Goal: Task Accomplishment & Management: Manage account settings

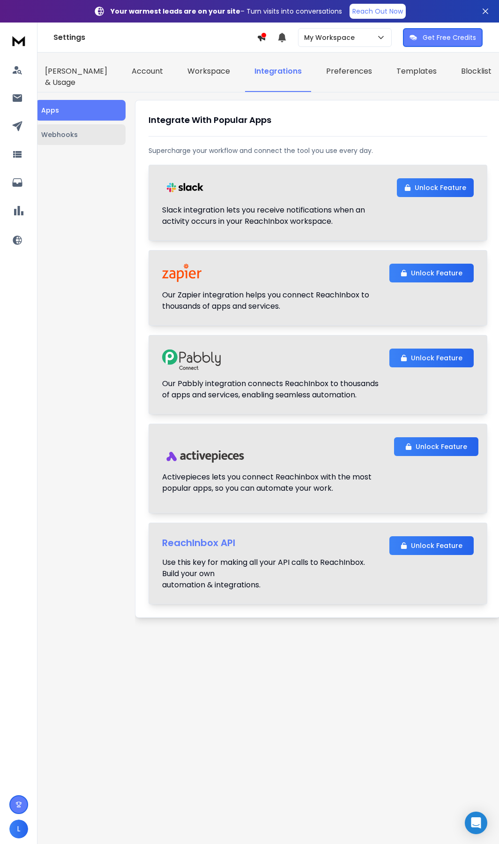
click at [261, 66] on link "Integrations" at bounding box center [278, 77] width 66 height 30
click at [15, 824] on span "L" at bounding box center [18, 828] width 19 height 19
click at [74, 73] on link "[PERSON_NAME] & Usage" at bounding box center [76, 77] width 81 height 30
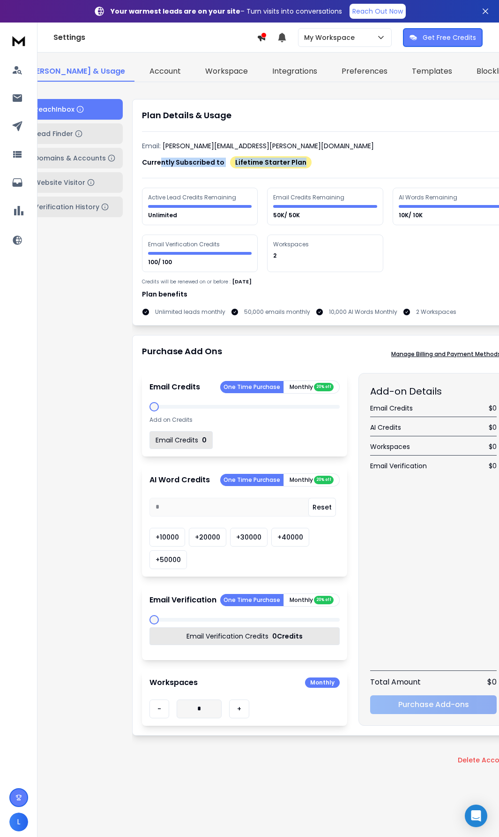
drag, startPoint x: 160, startPoint y: 161, endPoint x: 345, endPoint y: 154, distance: 184.9
click at [345, 154] on div "Email: [PERSON_NAME][EMAIL_ADDRESS][PERSON_NAME][DOMAIN_NAME] Currently Subscri…" at bounding box center [325, 154] width 367 height 27
click at [91, 254] on div "ReachInbox Lead Finder Domains & Accounts Website Visitor Verification History …" at bounding box center [268, 474] width 500 height 769
drag, startPoint x: 241, startPoint y: 310, endPoint x: 290, endPoint y: 310, distance: 49.2
click at [290, 310] on div "50,000 emails monthly" at bounding box center [270, 312] width 79 height 8
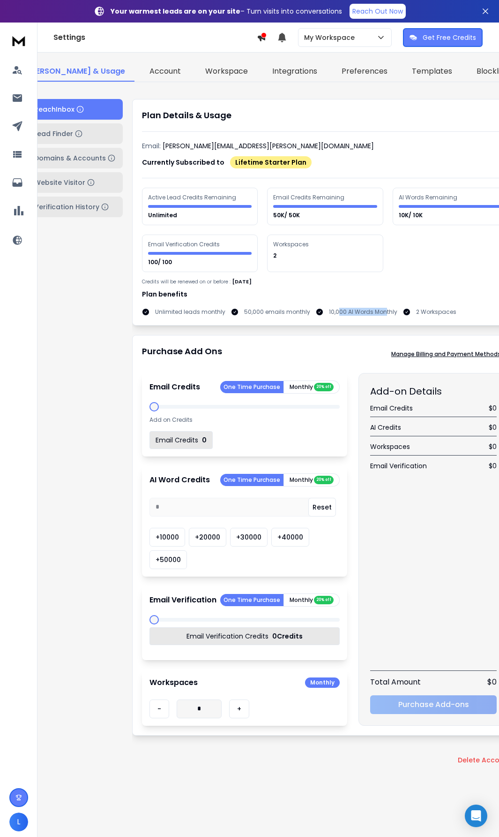
drag, startPoint x: 333, startPoint y: 313, endPoint x: 384, endPoint y: 315, distance: 51.1
click at [383, 314] on p "10,000 AI Words Monthly" at bounding box center [363, 312] width 68 height 8
drag, startPoint x: 164, startPoint y: 313, endPoint x: 199, endPoint y: 313, distance: 35.2
click at [198, 313] on p "Unlimited leads monthly" at bounding box center [190, 312] width 70 height 8
click at [99, 270] on div "ReachInbox Lead Finder Domains & Accounts Website Visitor Verification History …" at bounding box center [268, 474] width 500 height 769
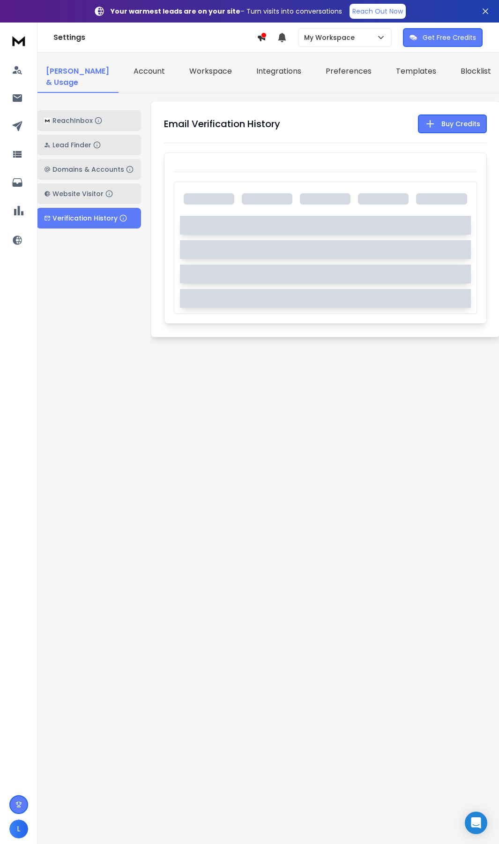
click at [70, 205] on div "ReachInbox Lead Finder Domains & Accounts Website Visitor Verification History …" at bounding box center [269, 489] width 464 height 776
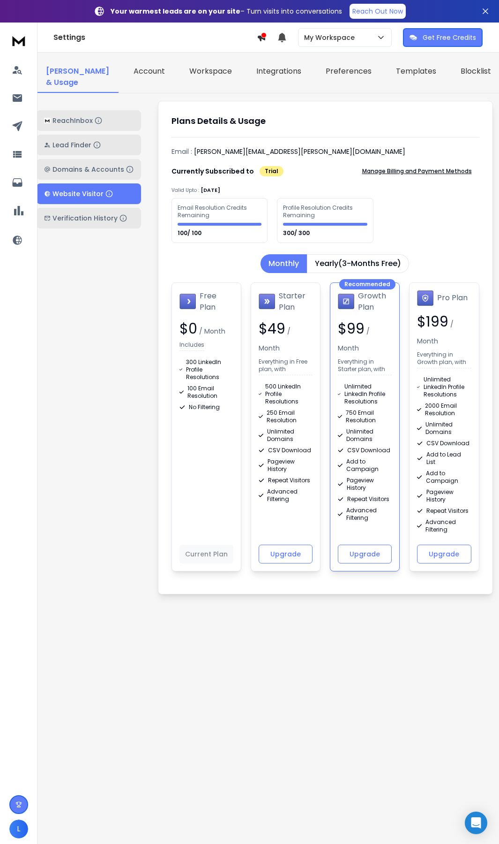
click at [93, 188] on button "Website Visitor" at bounding box center [89, 193] width 105 height 21
click at [87, 170] on button "Domains & Accounts" at bounding box center [89, 169] width 105 height 21
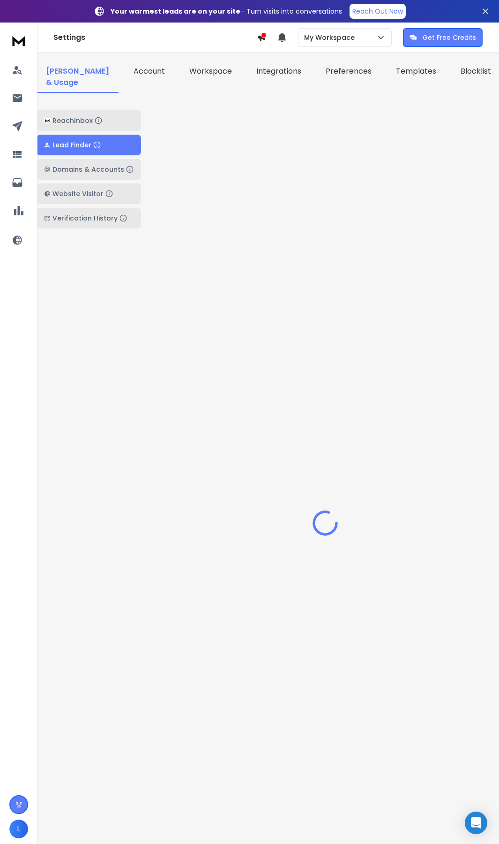
click at [88, 147] on button "Lead Finder" at bounding box center [89, 145] width 105 height 21
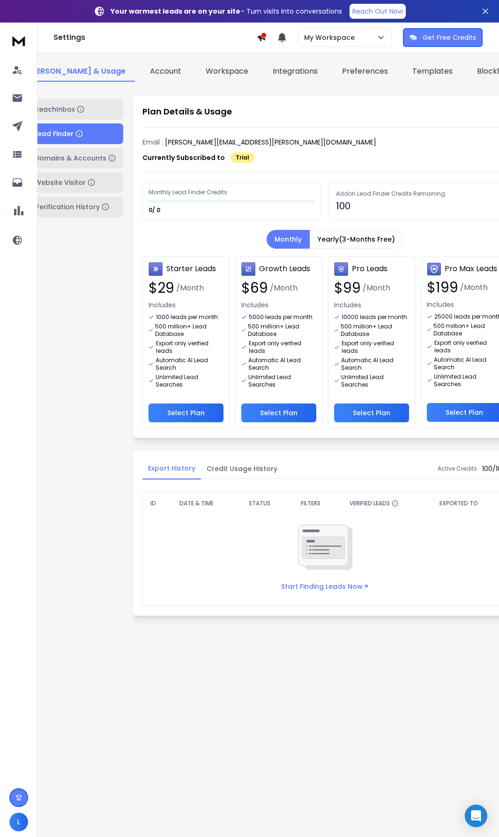
click at [56, 111] on button "ReachInbox" at bounding box center [71, 109] width 105 height 21
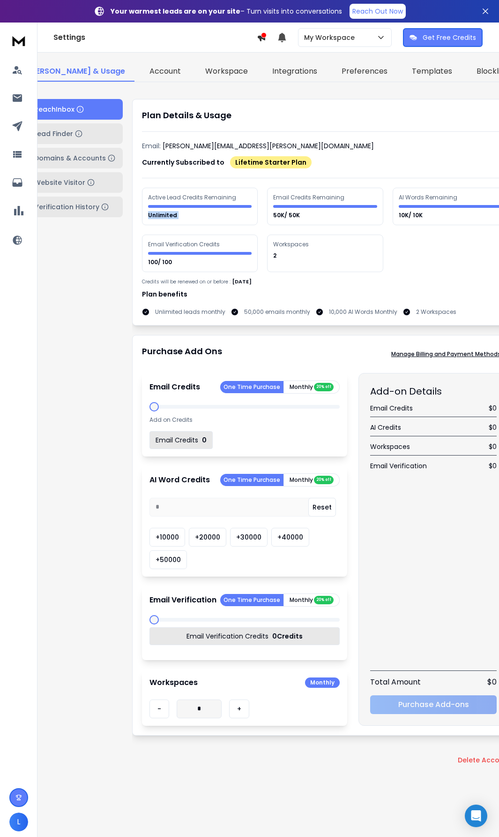
drag, startPoint x: 148, startPoint y: 216, endPoint x: 197, endPoint y: 220, distance: 49.0
click at [190, 219] on div "Active Lead Credits Remaining Unlimited" at bounding box center [200, 207] width 116 height 38
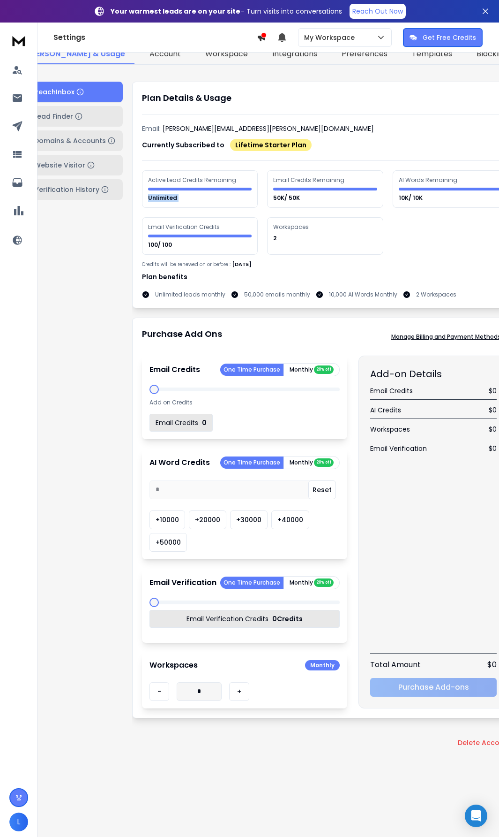
scroll to position [46, 0]
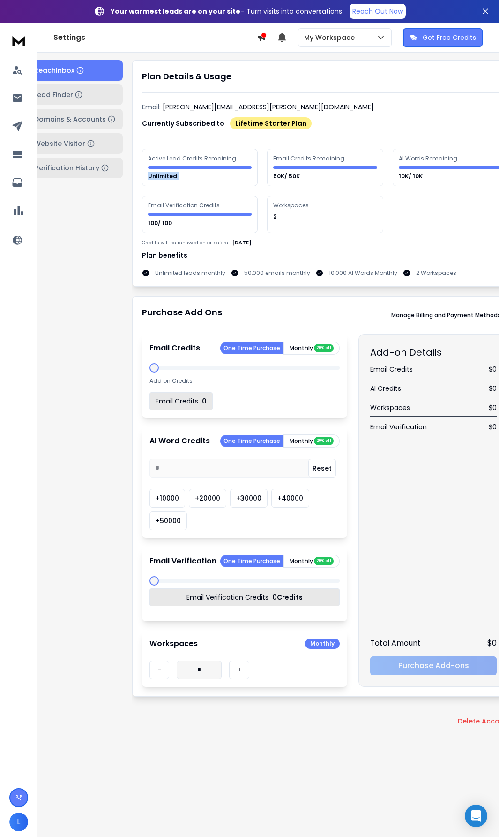
drag, startPoint x: 208, startPoint y: 237, endPoint x: 278, endPoint y: 234, distance: 69.9
click at [278, 239] on div "Credits will be renewed on or before : [DATE]" at bounding box center [325, 243] width 367 height 8
drag, startPoint x: 257, startPoint y: 264, endPoint x: 304, endPoint y: 261, distance: 47.5
click at [304, 261] on div "Plan benefits Unlimited leads monthly 50,000 emails monthly 10,000 AI Words Mon…" at bounding box center [325, 263] width 367 height 26
drag, startPoint x: 340, startPoint y: 260, endPoint x: 388, endPoint y: 258, distance: 48.3
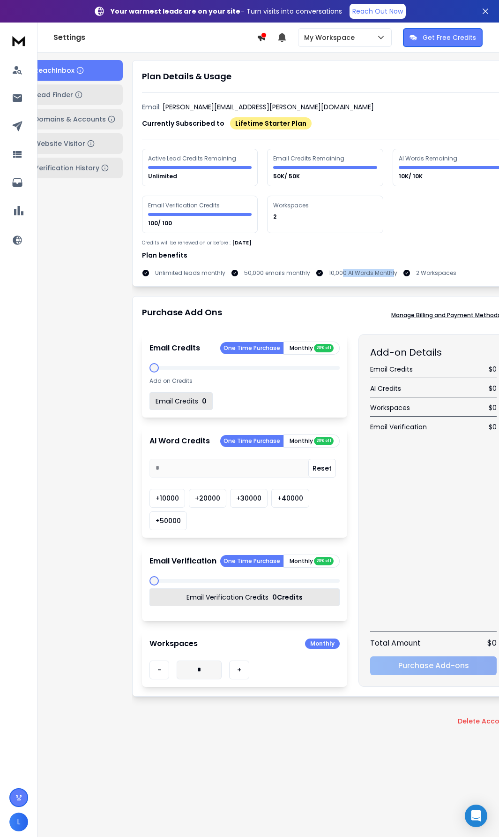
click at [388, 258] on div "Plan benefits Unlimited leads monthly 50,000 emails monthly 10,000 AI Words Mon…" at bounding box center [325, 263] width 367 height 26
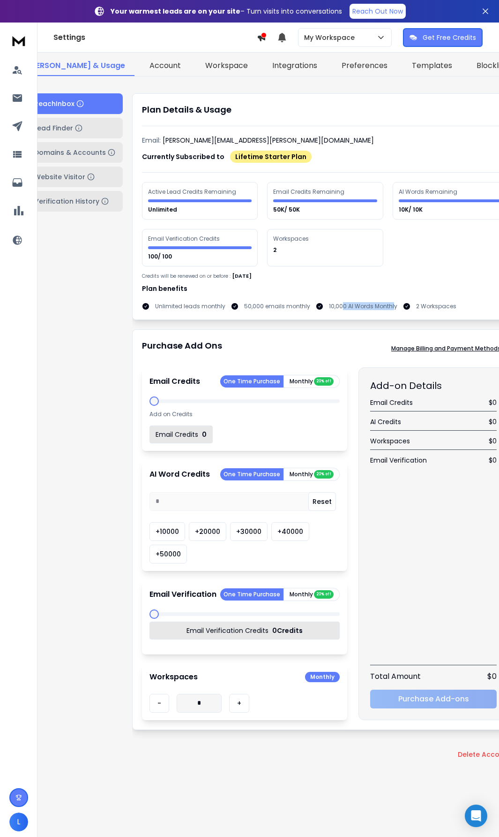
scroll to position [0, 0]
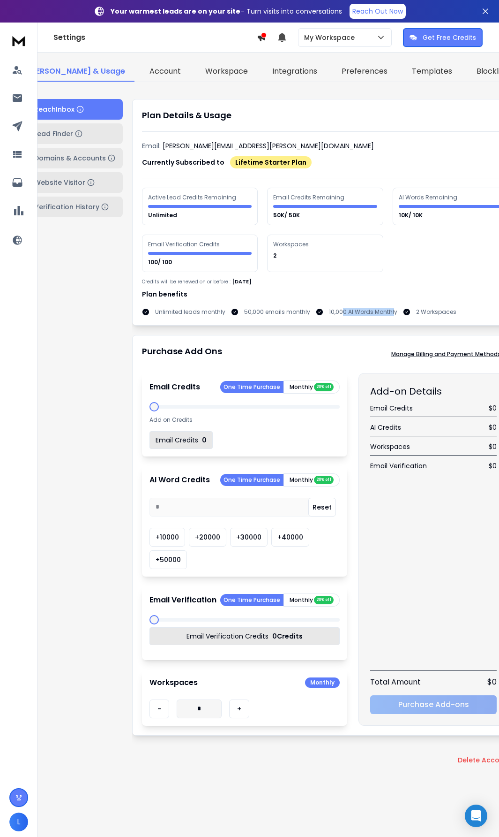
click at [140, 71] on link "Account" at bounding box center [165, 72] width 50 height 20
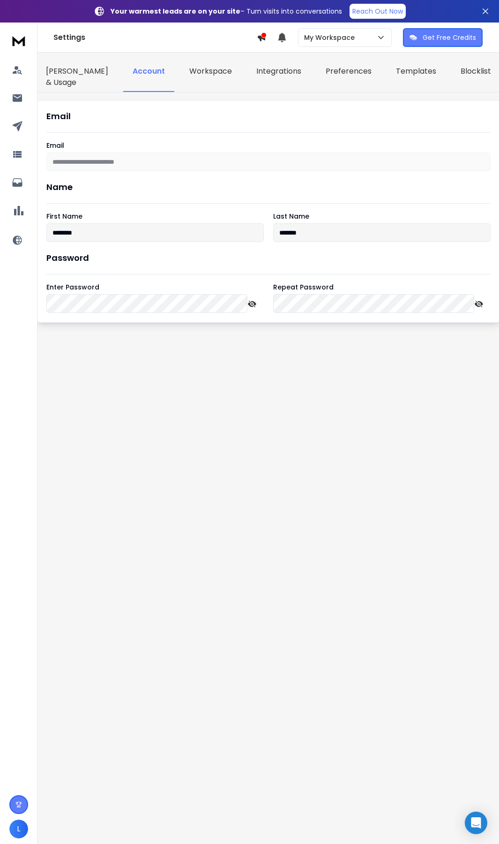
click at [187, 72] on link "Workspace" at bounding box center [210, 77] width 61 height 30
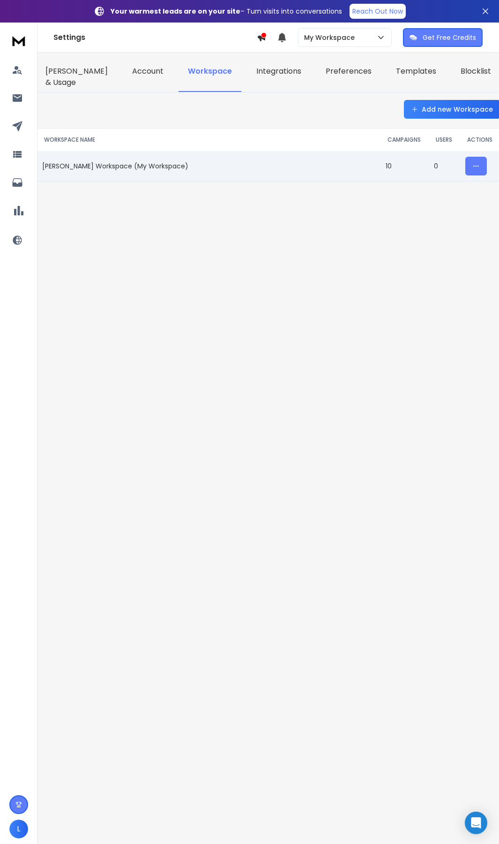
click at [466, 166] on button "button" at bounding box center [477, 166] width 22 height 19
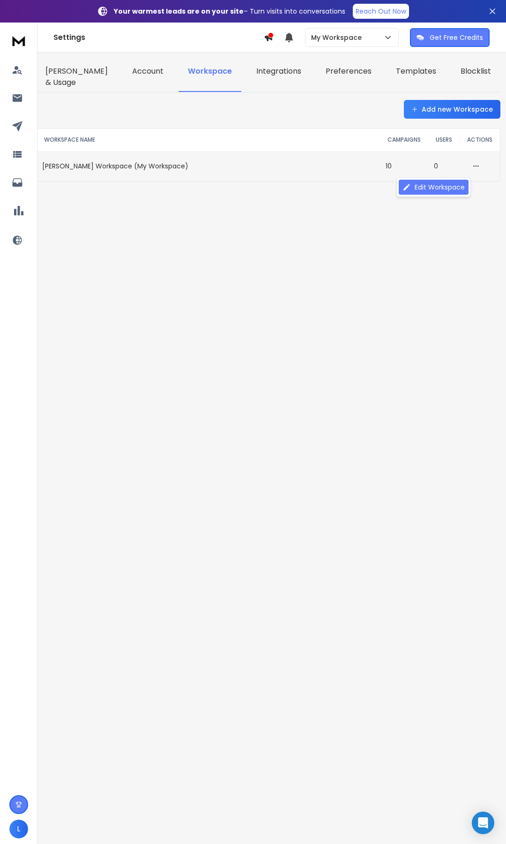
click at [444, 181] on div "Edit Workspace" at bounding box center [434, 187] width 70 height 15
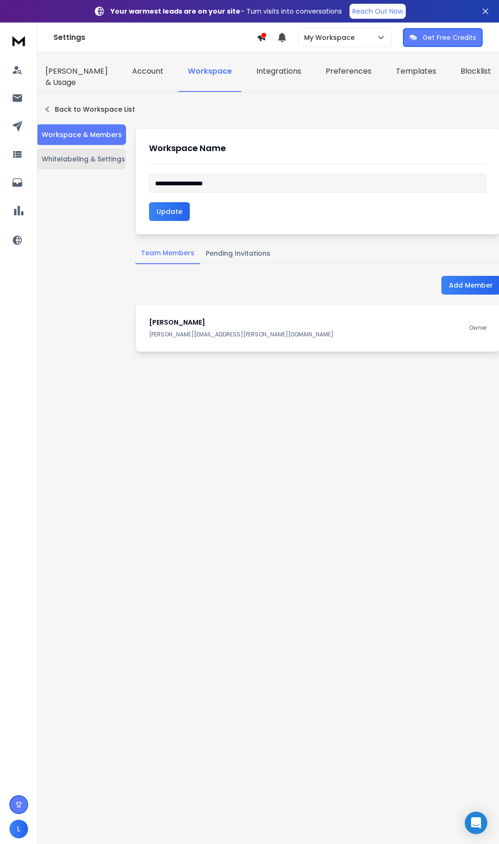
click at [207, 184] on input "**********" at bounding box center [318, 183] width 338 height 19
type input "**********"
click at [180, 211] on button "Update" at bounding box center [169, 211] width 41 height 19
click at [130, 76] on link "Account" at bounding box center [148, 77] width 50 height 30
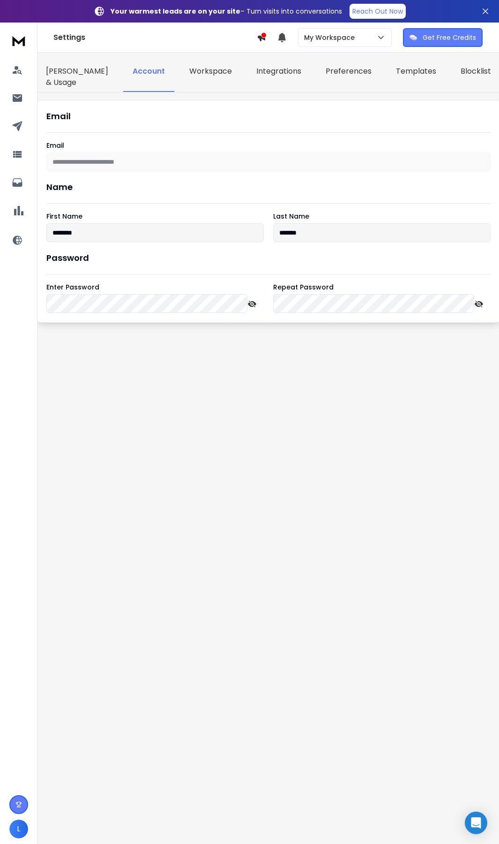
click at [61, 69] on link "[PERSON_NAME] & Usage" at bounding box center [77, 77] width 81 height 30
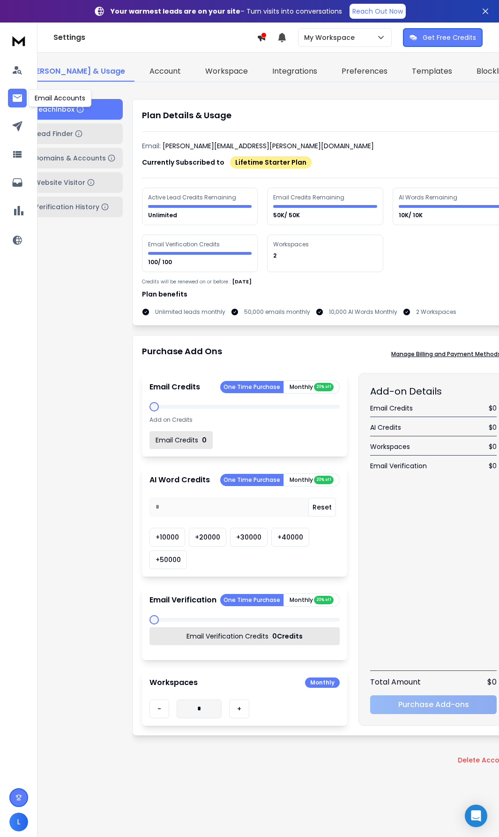
click at [18, 104] on link at bounding box center [17, 98] width 19 height 19
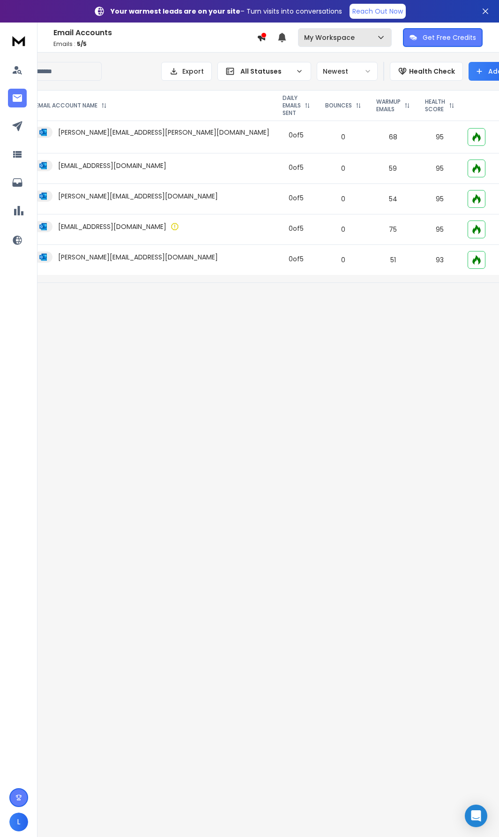
click at [333, 38] on p "My Workspace" at bounding box center [331, 37] width 54 height 9
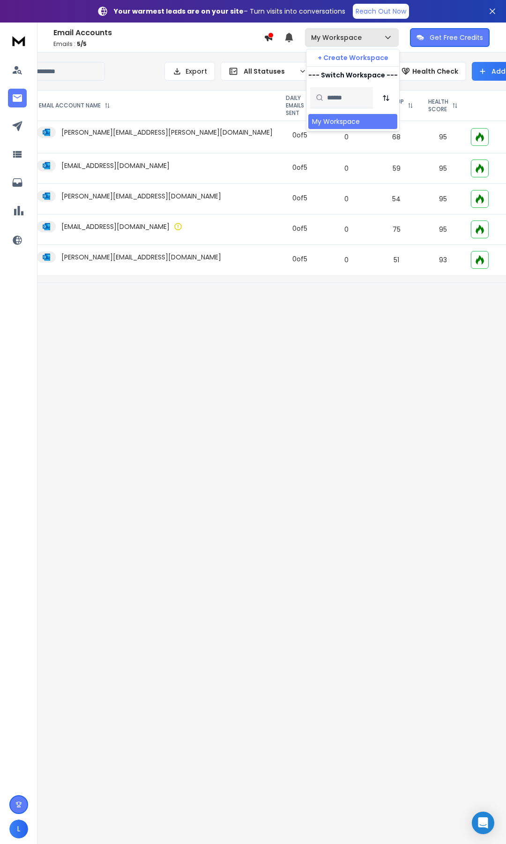
click at [334, 37] on p "My Workspace" at bounding box center [338, 37] width 54 height 9
